Goal: Task Accomplishment & Management: Manage account settings

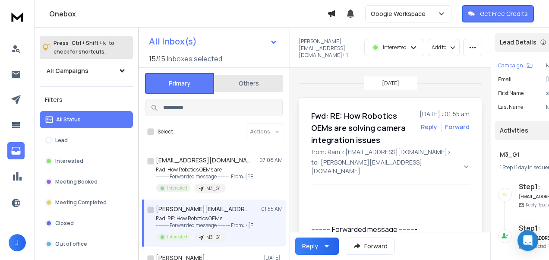
scroll to position [277, 0]
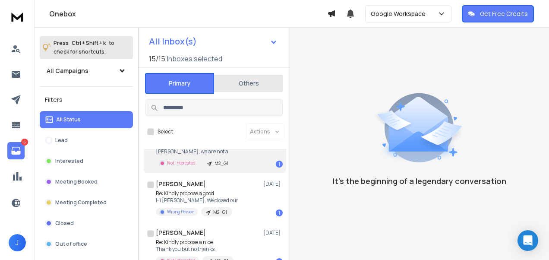
scroll to position [123, 0]
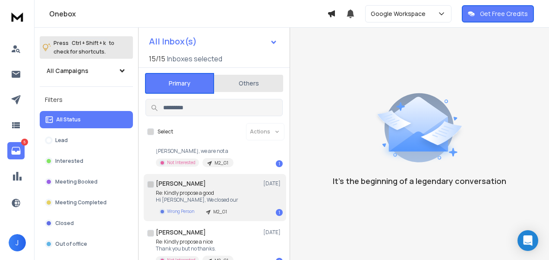
click at [230, 189] on p "Re: Kindly propose a good" at bounding box center [197, 192] width 82 height 7
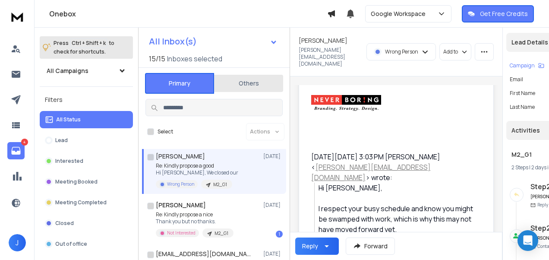
scroll to position [151, 0]
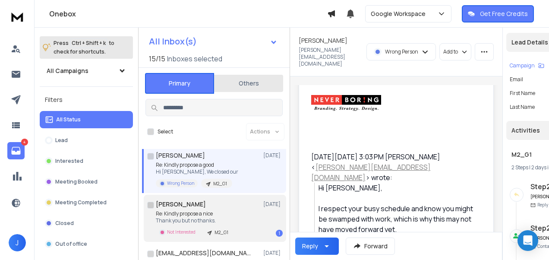
click at [221, 221] on p "Thank you but no thanks." at bounding box center [195, 220] width 78 height 7
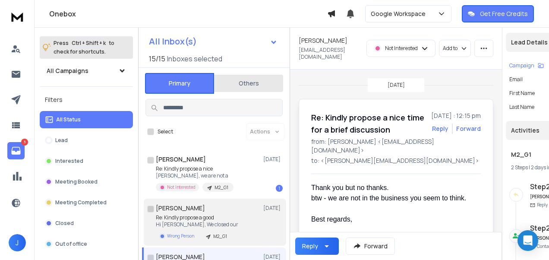
scroll to position [98, 0]
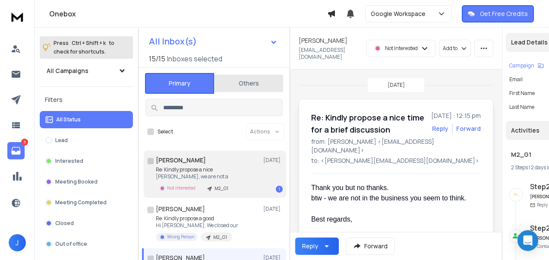
click at [229, 175] on p "Megan, we are not a" at bounding box center [195, 176] width 78 height 7
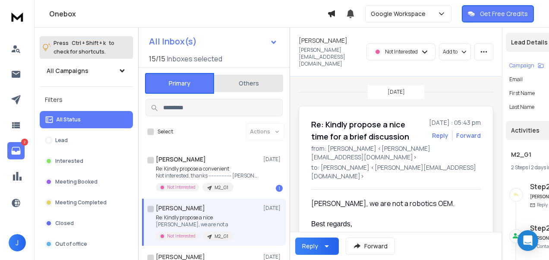
scroll to position [49, 0]
click at [213, 181] on div "Re: Kindly propose a convenient Not interested, thanks ----------------- Jon No…" at bounding box center [208, 179] width 104 height 26
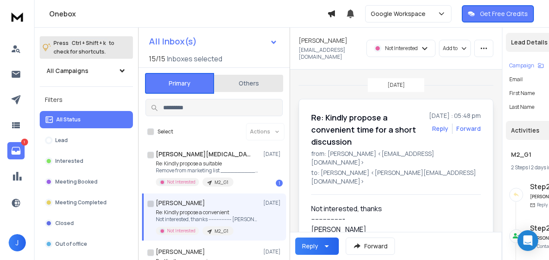
scroll to position [3, 0]
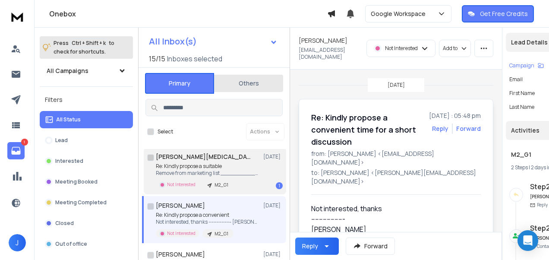
click at [206, 173] on p "Remove from marketing list ______________________________________" at bounding box center [208, 173] width 104 height 7
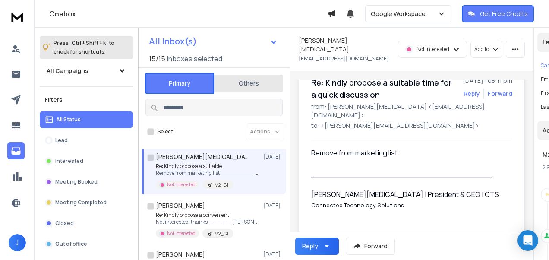
scroll to position [0, 0]
